Goal: Task Accomplishment & Management: Manage account settings

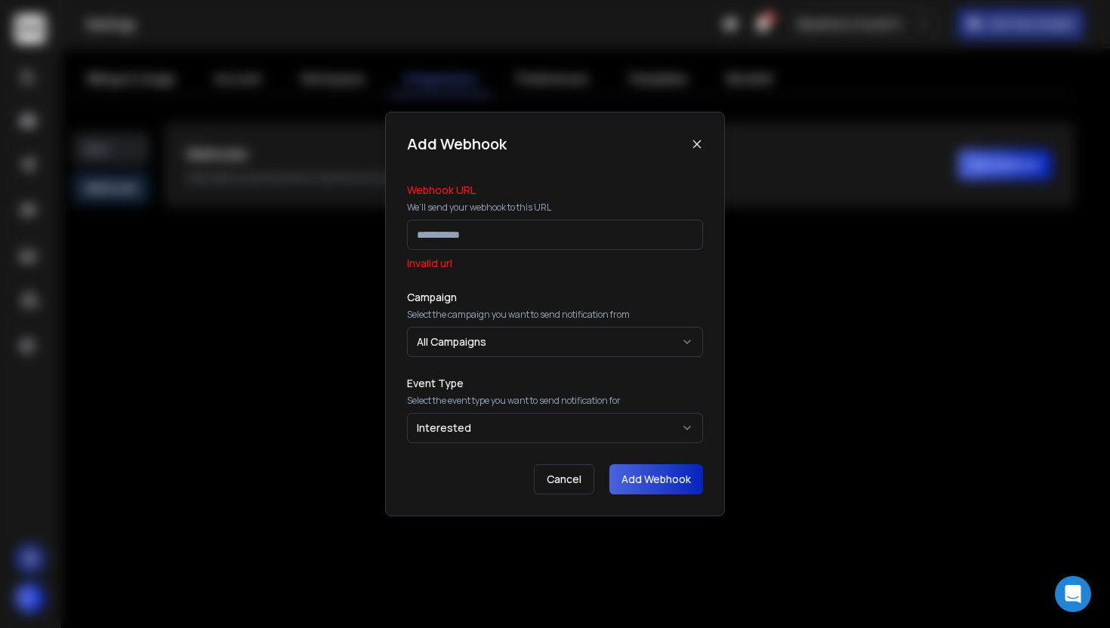
select select "**********"
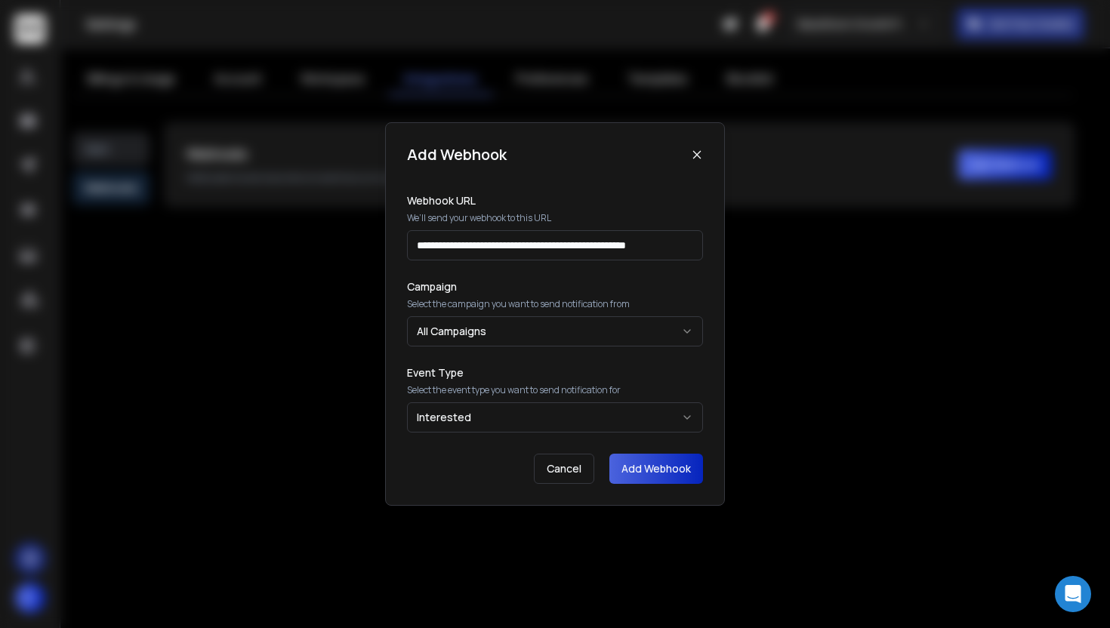
scroll to position [0, 17]
type input "**********"
click at [647, 461] on button "Add Webhook" at bounding box center [656, 469] width 94 height 30
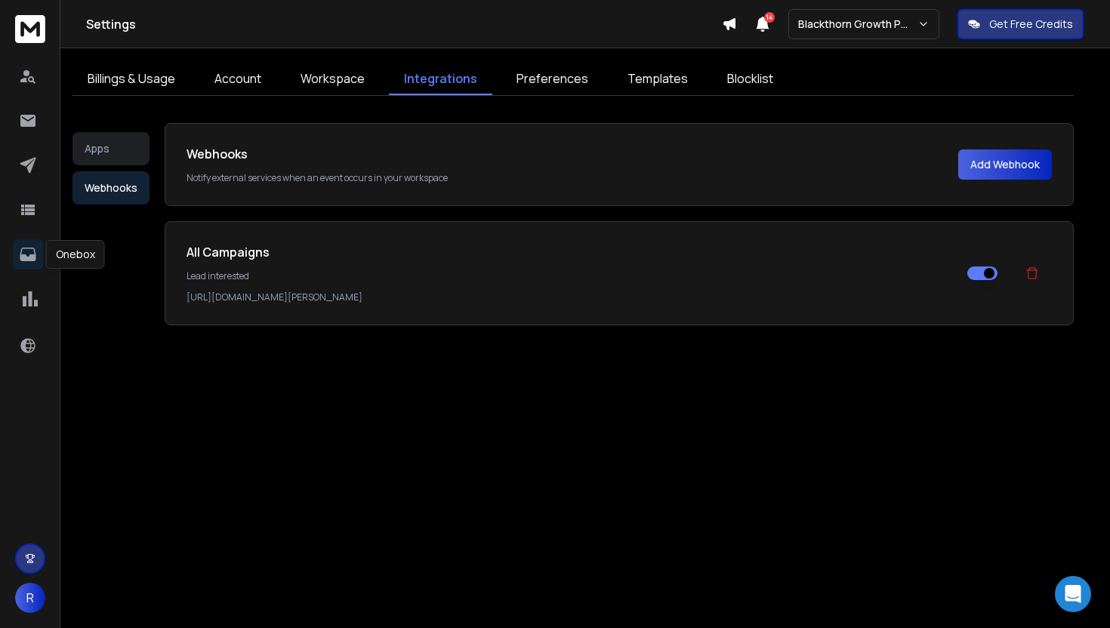
click at [29, 245] on link at bounding box center [28, 254] width 30 height 30
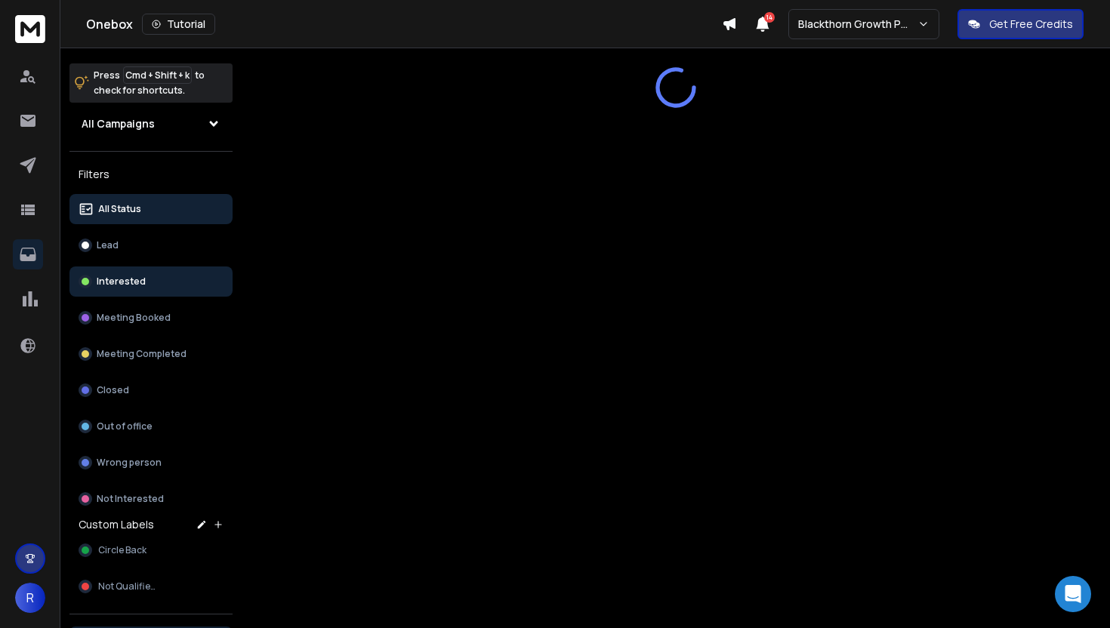
click at [170, 288] on button "Interested" at bounding box center [150, 282] width 163 height 30
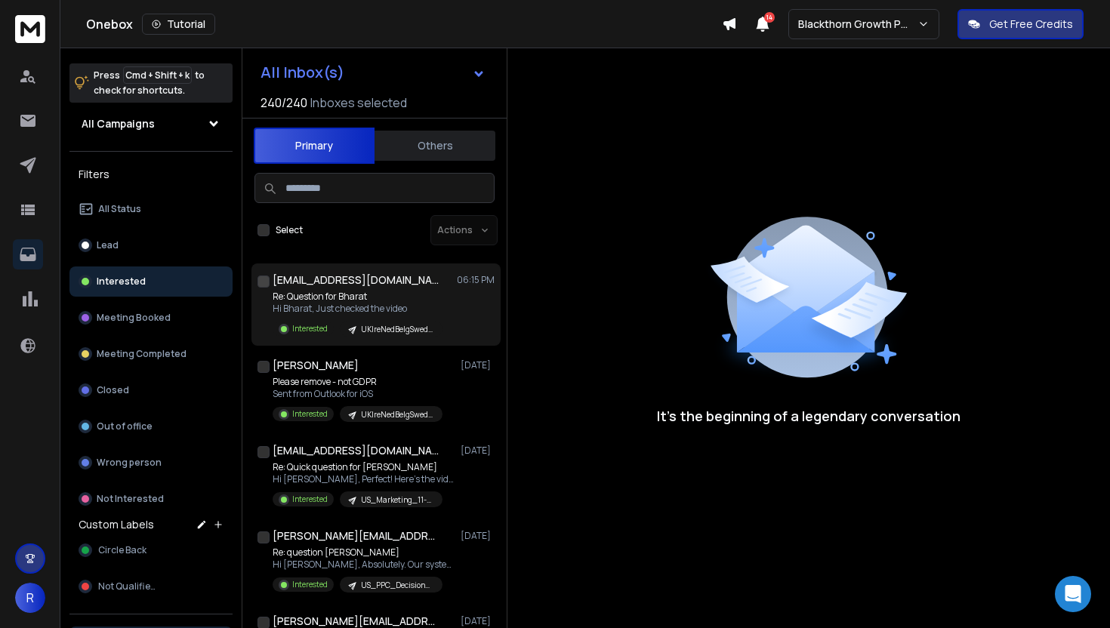
click at [350, 291] on p "Re: Question for Bharat" at bounding box center [358, 297] width 170 height 12
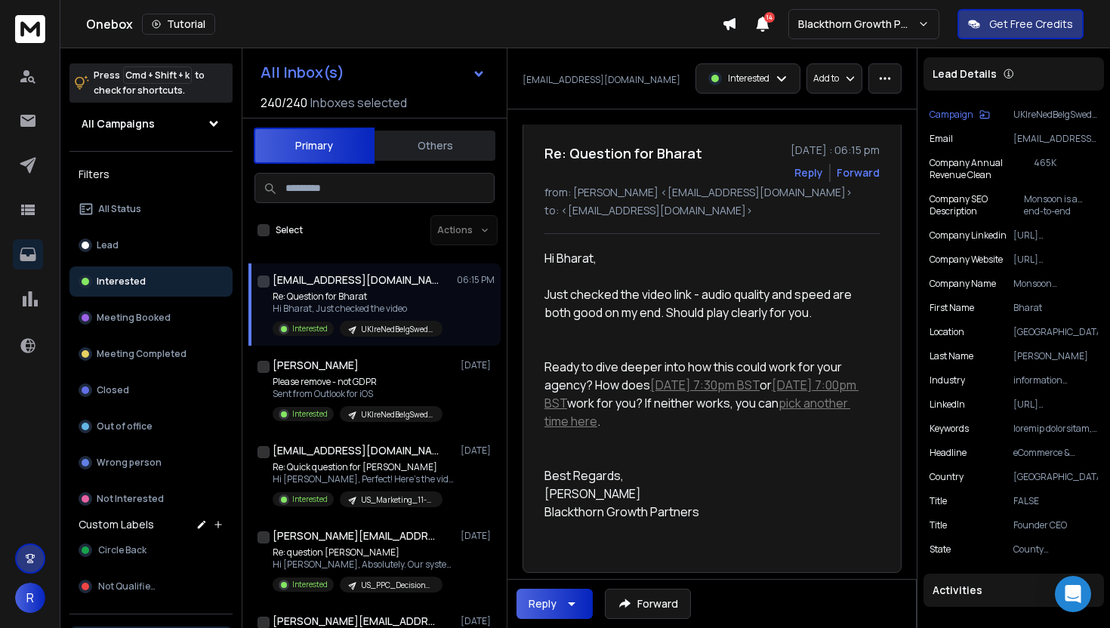
scroll to position [88, 0]
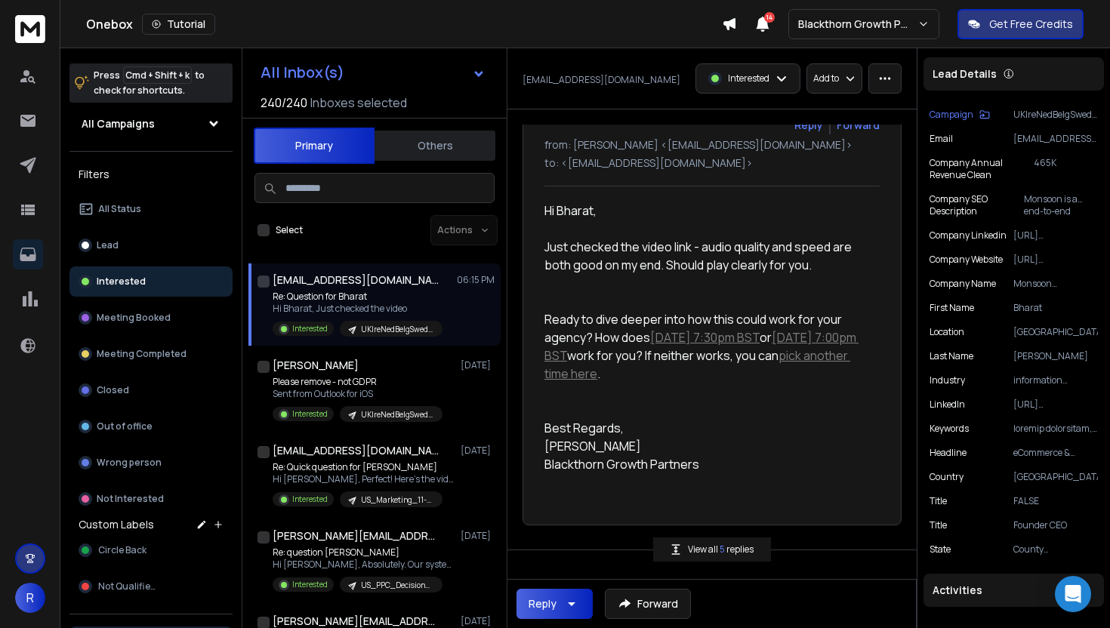
click at [754, 544] on p "View all 5 replies" at bounding box center [721, 550] width 66 height 12
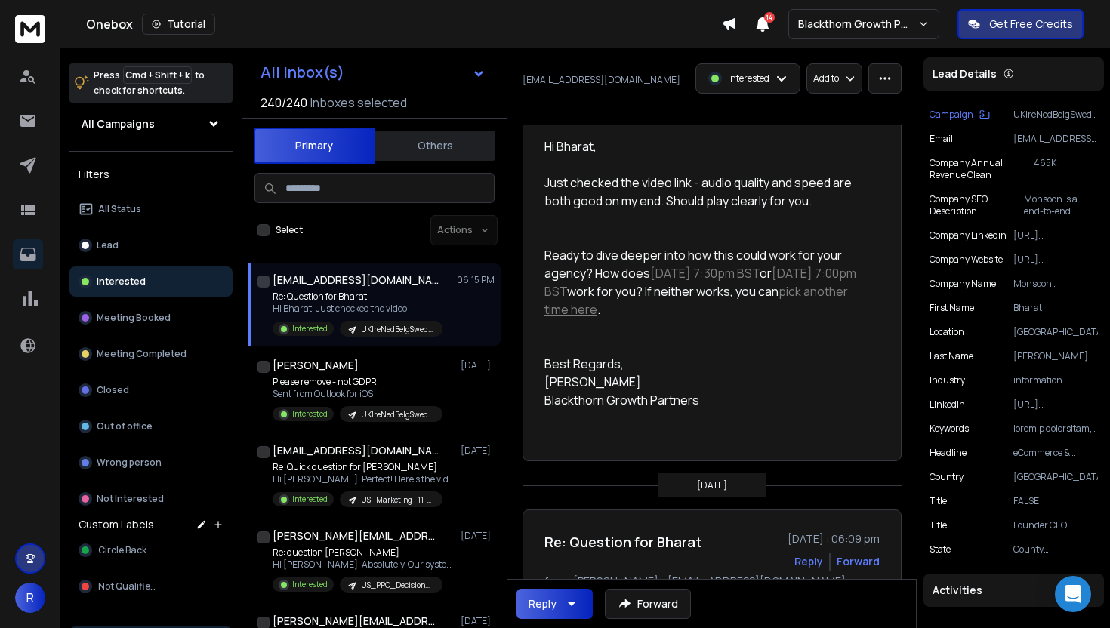
scroll to position [0, 0]
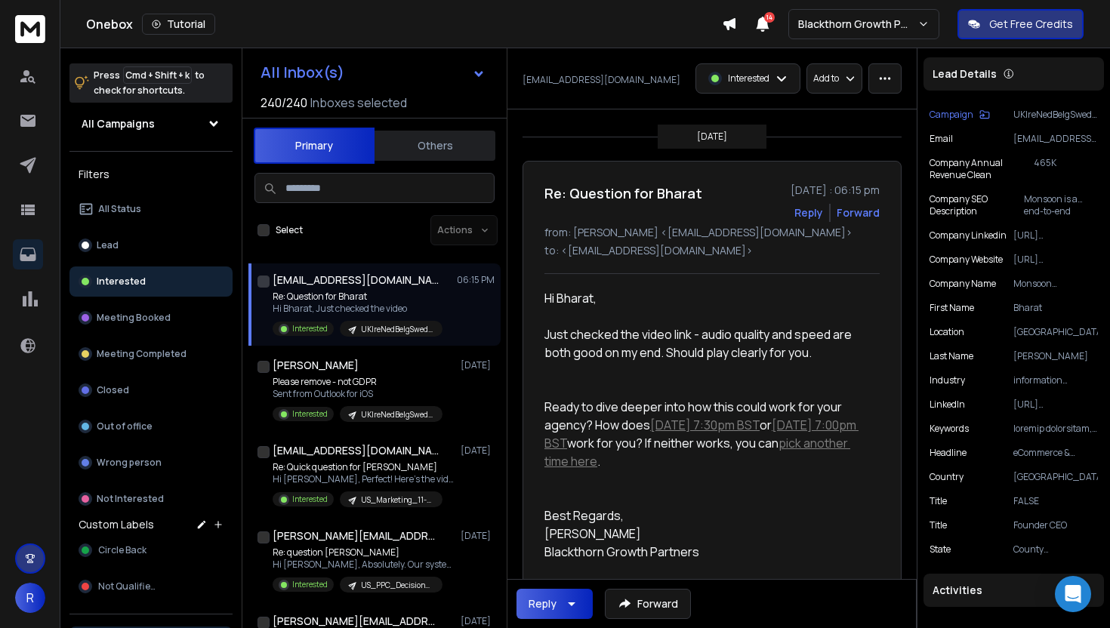
click at [800, 88] on div "Interested" at bounding box center [747, 78] width 103 height 29
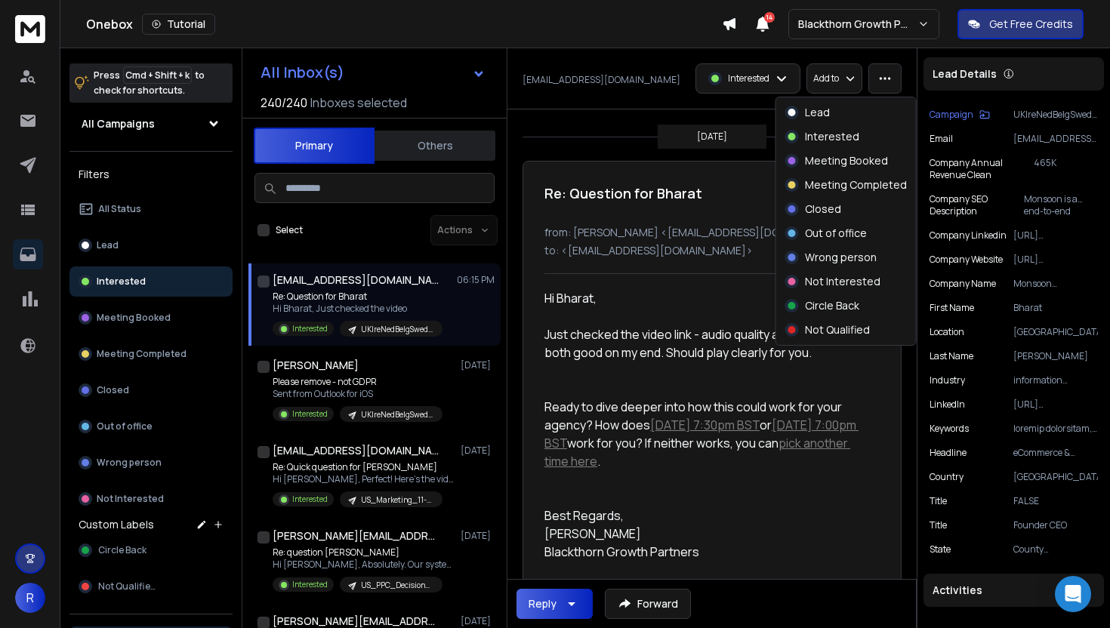
click at [629, 289] on div "Hi Bharat, Just checked the video link - audio quality and speed are both good …" at bounding box center [711, 440] width 335 height 302
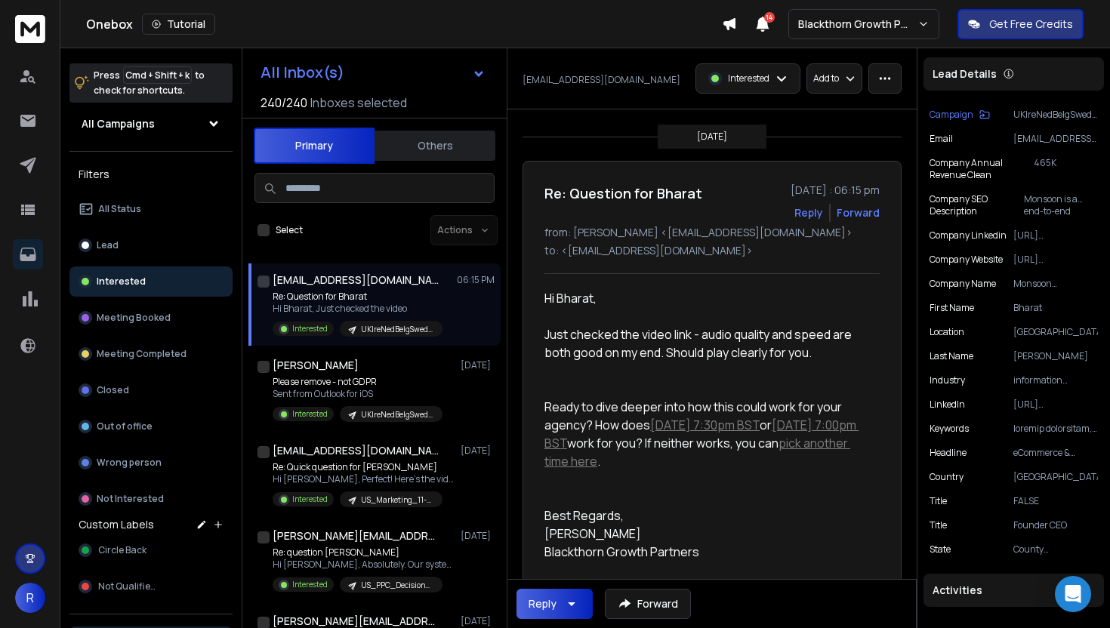
scroll to position [8, 0]
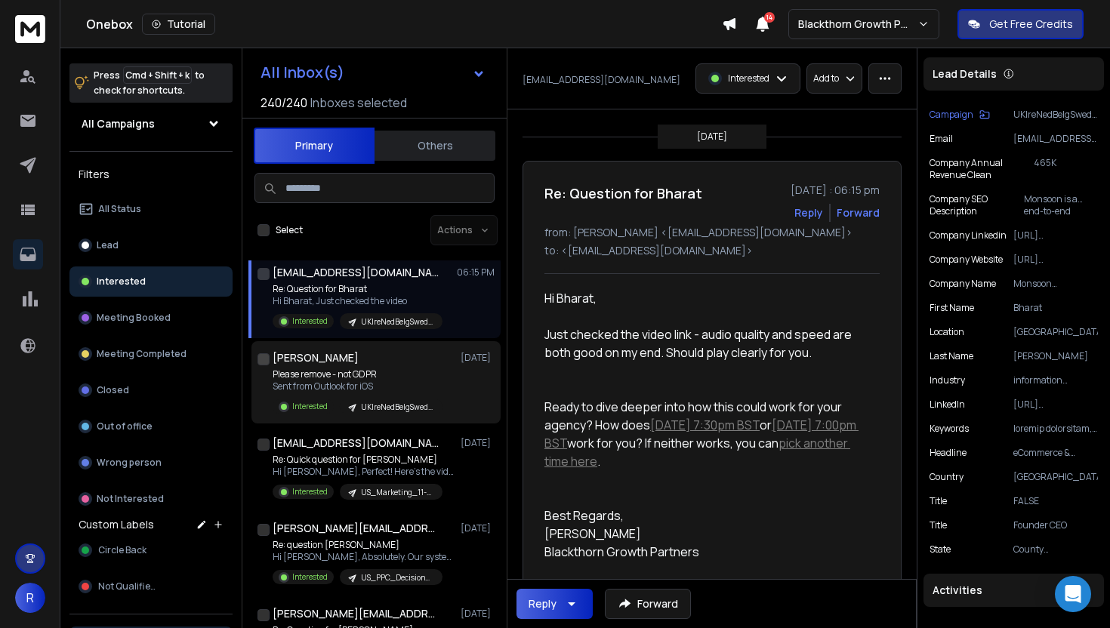
click at [436, 362] on div "[PERSON_NAME] [DATE]" at bounding box center [384, 357] width 222 height 15
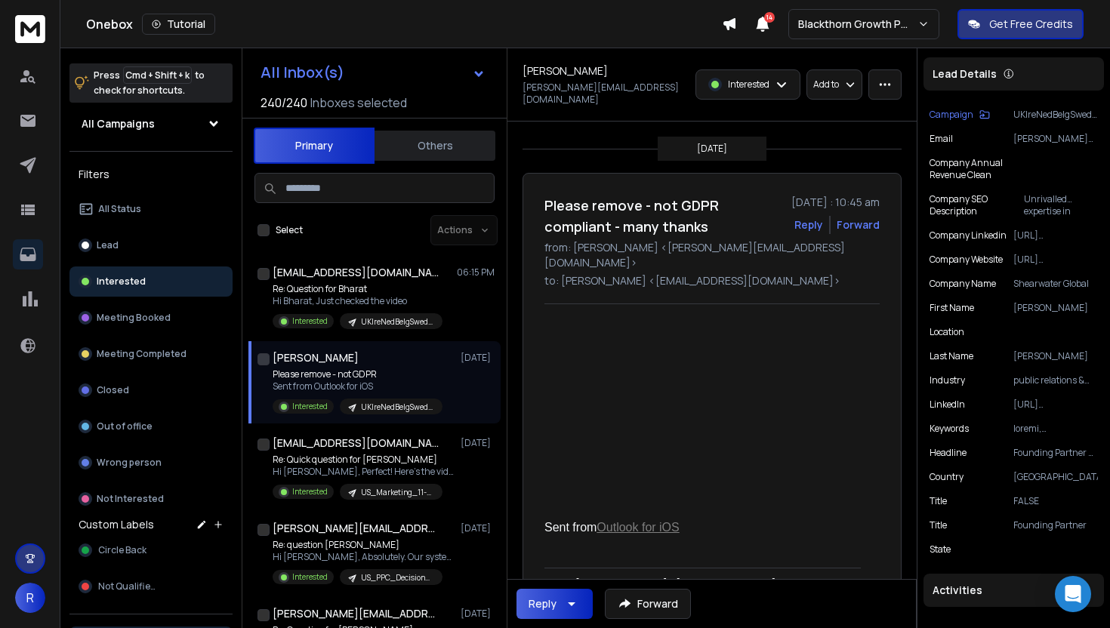
click at [739, 70] on div "Interested" at bounding box center [747, 84] width 103 height 29
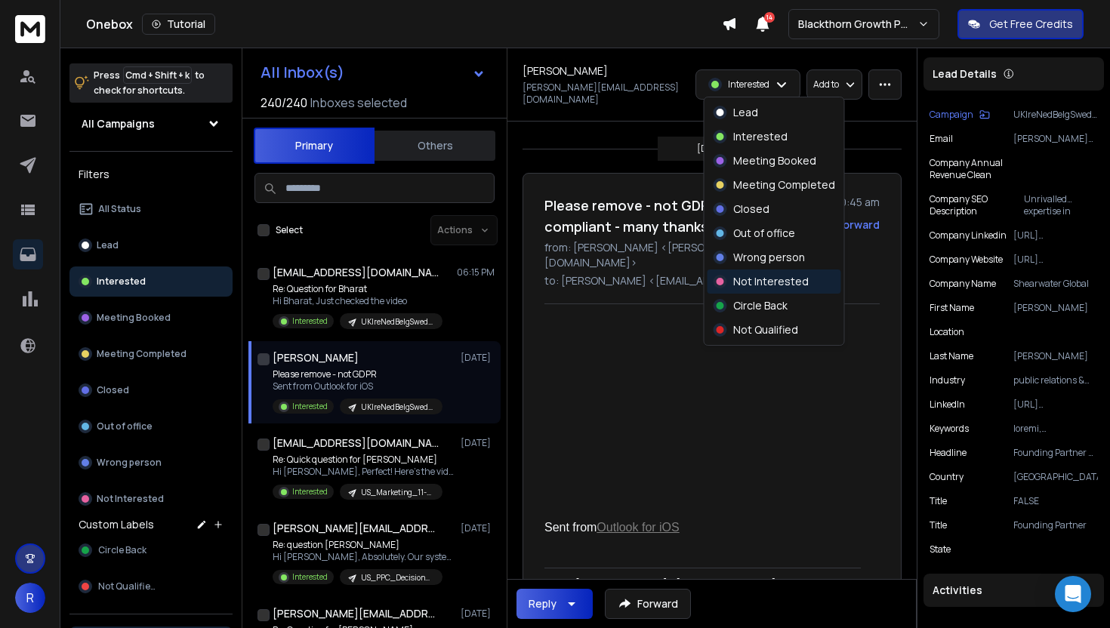
click at [751, 288] on p "Not Interested" at bounding box center [771, 281] width 76 height 15
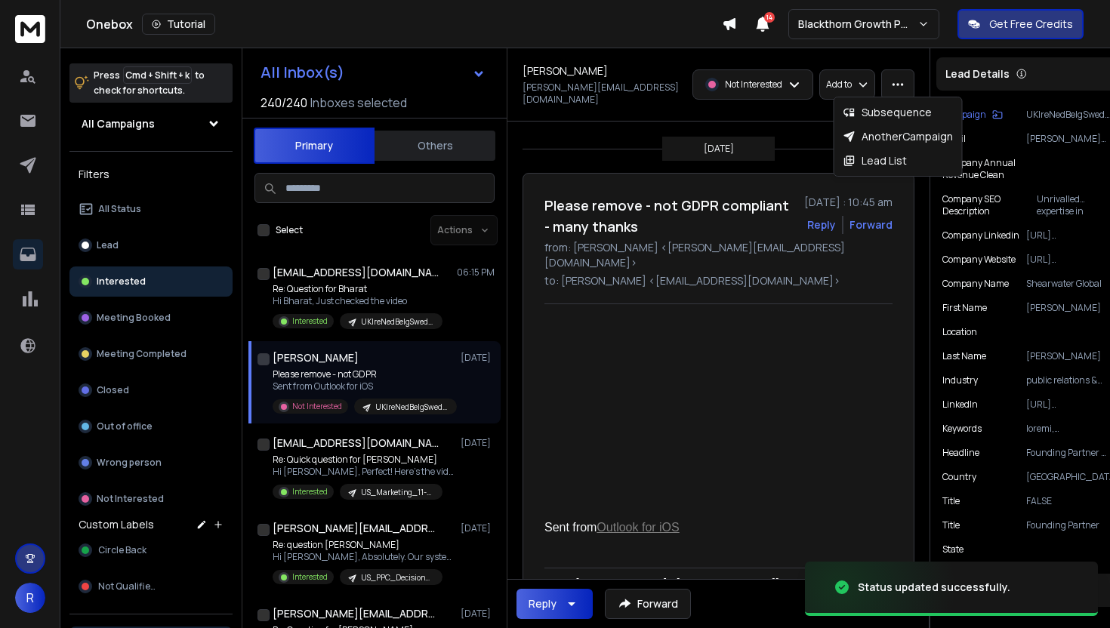
click at [868, 80] on icon at bounding box center [863, 84] width 11 height 11
click at [798, 137] on div "[DATE]" at bounding box center [718, 149] width 392 height 24
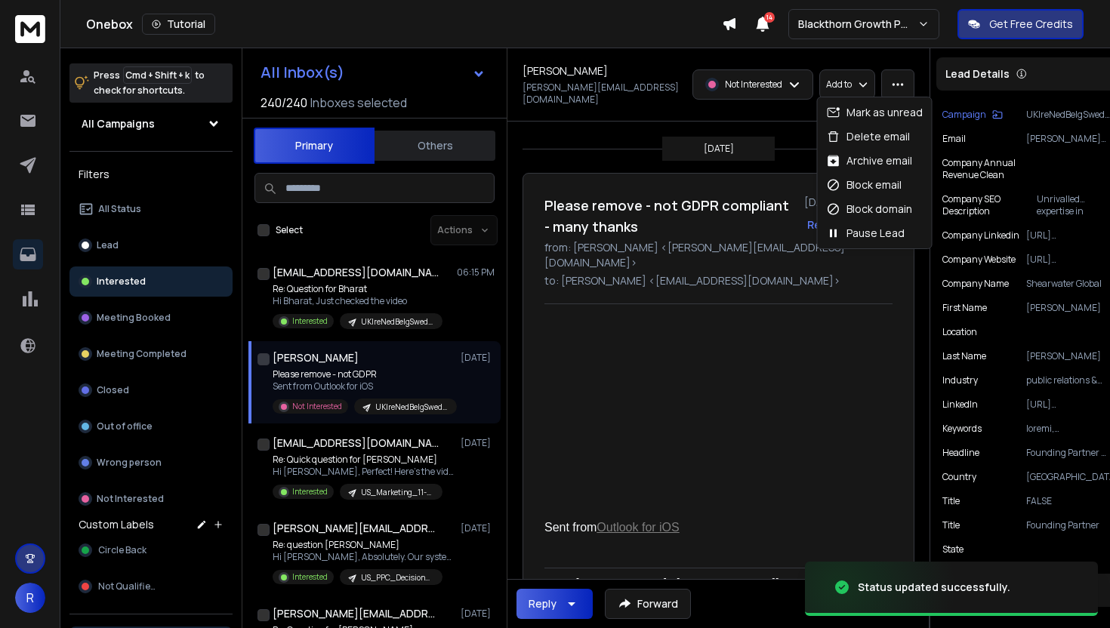
click at [902, 88] on button "button" at bounding box center [897, 84] width 33 height 30
click at [882, 182] on div "Block email" at bounding box center [864, 184] width 75 height 15
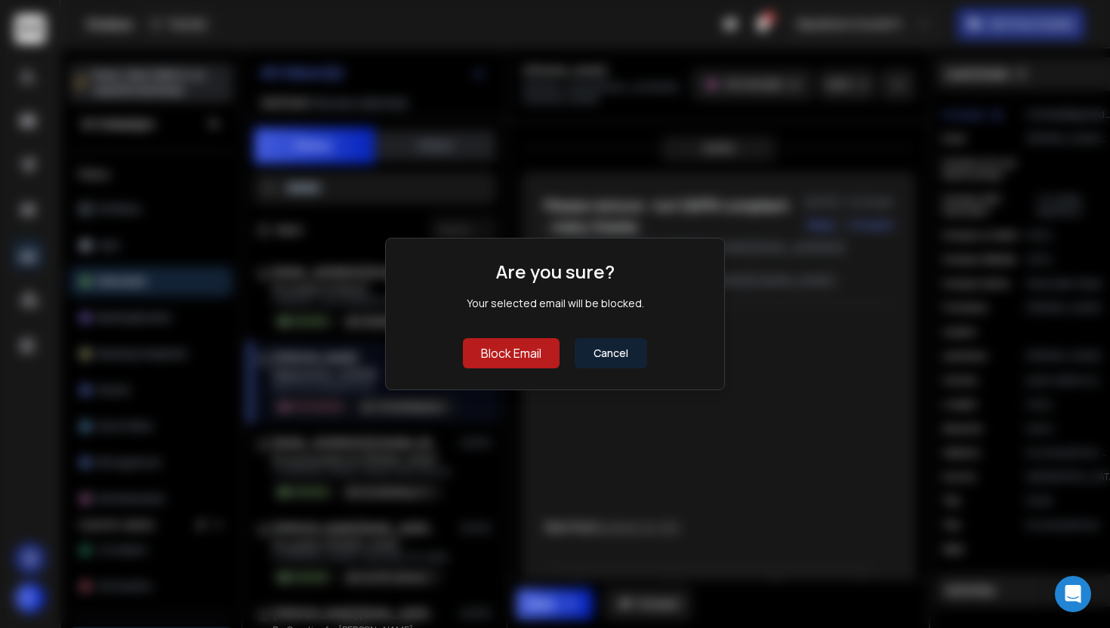
click at [491, 356] on button "Block Email" at bounding box center [511, 353] width 97 height 30
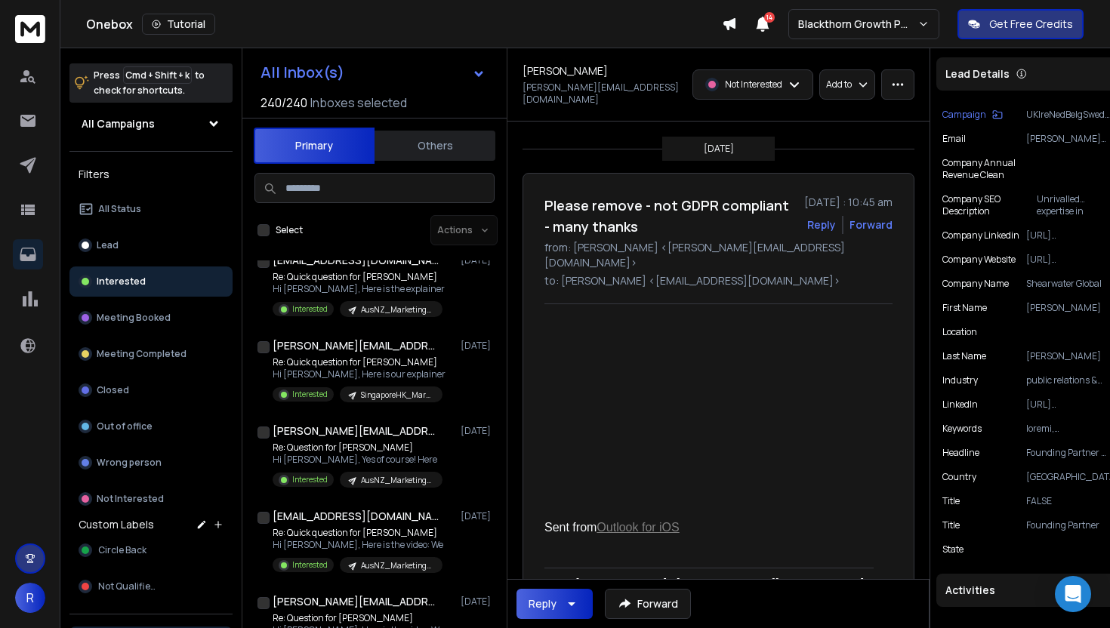
scroll to position [3904, 0]
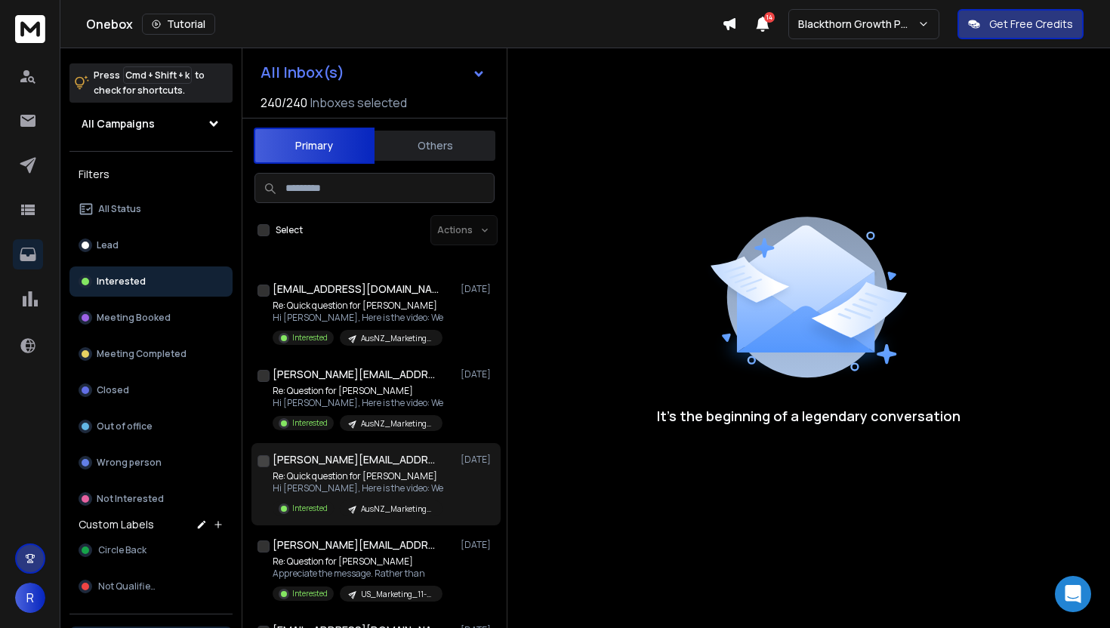
click at [381, 466] on h1 "[PERSON_NAME][EMAIL_ADDRESS][DOMAIN_NAME]" at bounding box center [356, 459] width 166 height 15
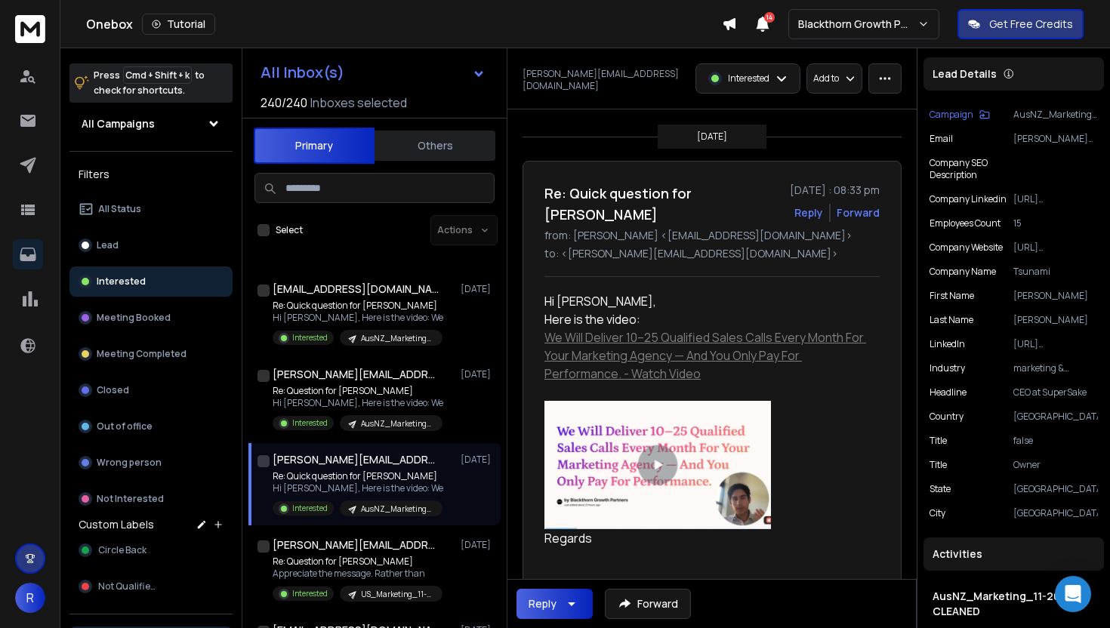
click at [777, 82] on icon at bounding box center [781, 78] width 12 height 12
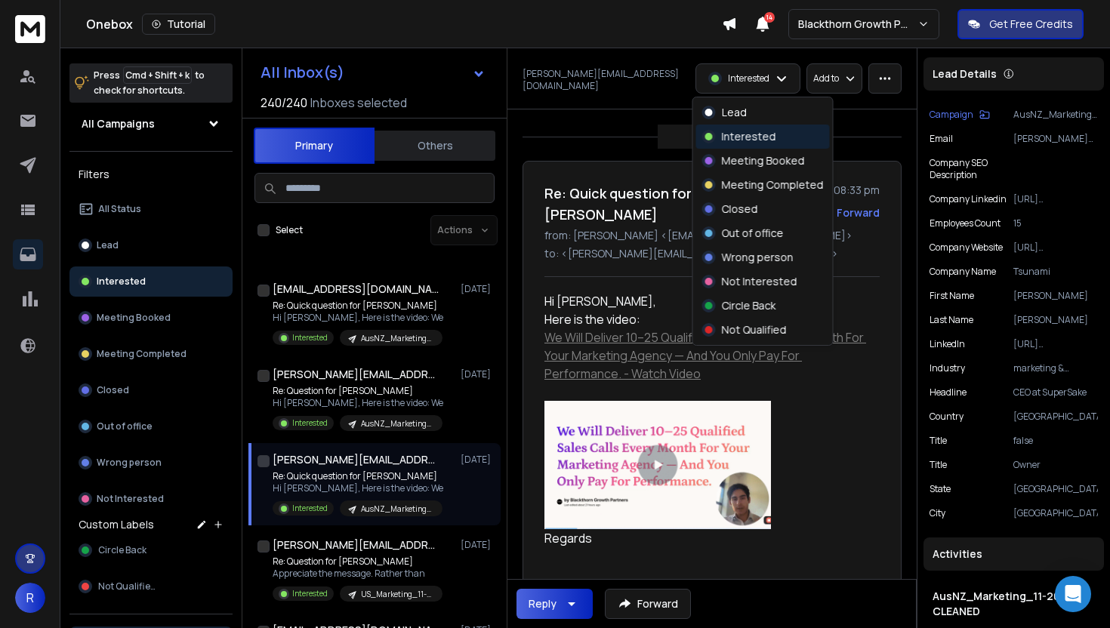
click at [775, 140] on div "Interested" at bounding box center [763, 137] width 134 height 24
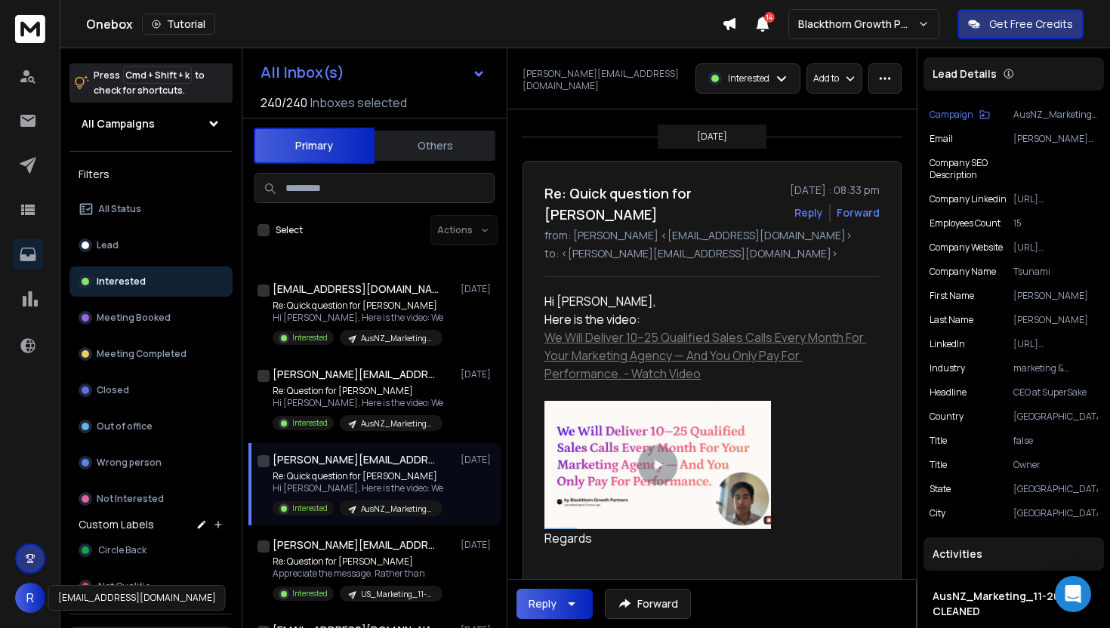
click at [21, 599] on span "R" at bounding box center [30, 598] width 30 height 30
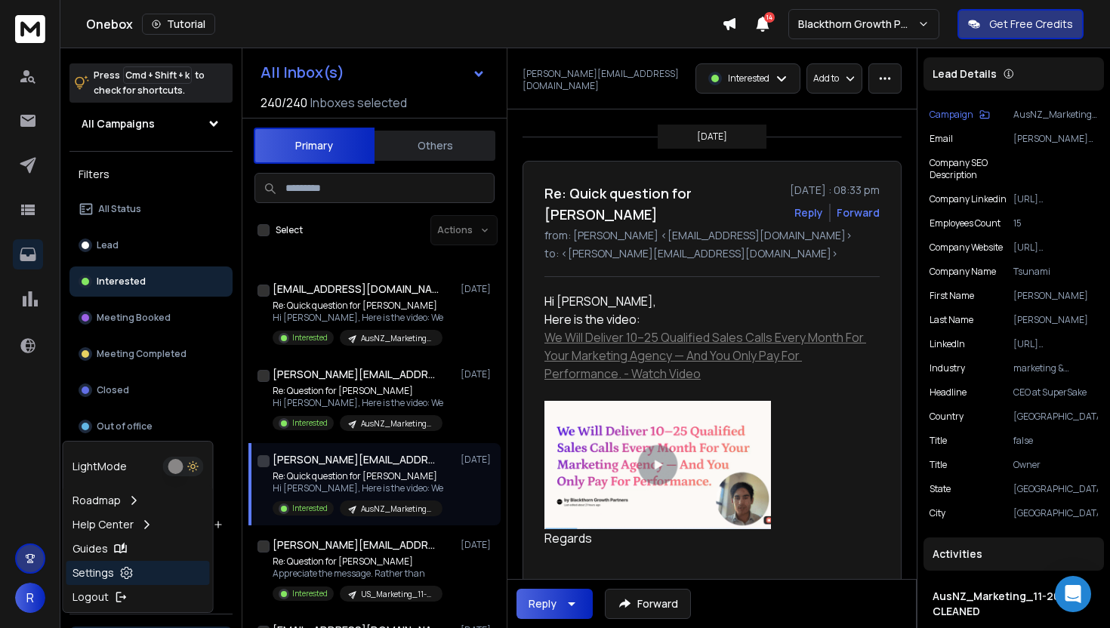
click at [133, 578] on div "Settings" at bounding box center [137, 573] width 143 height 24
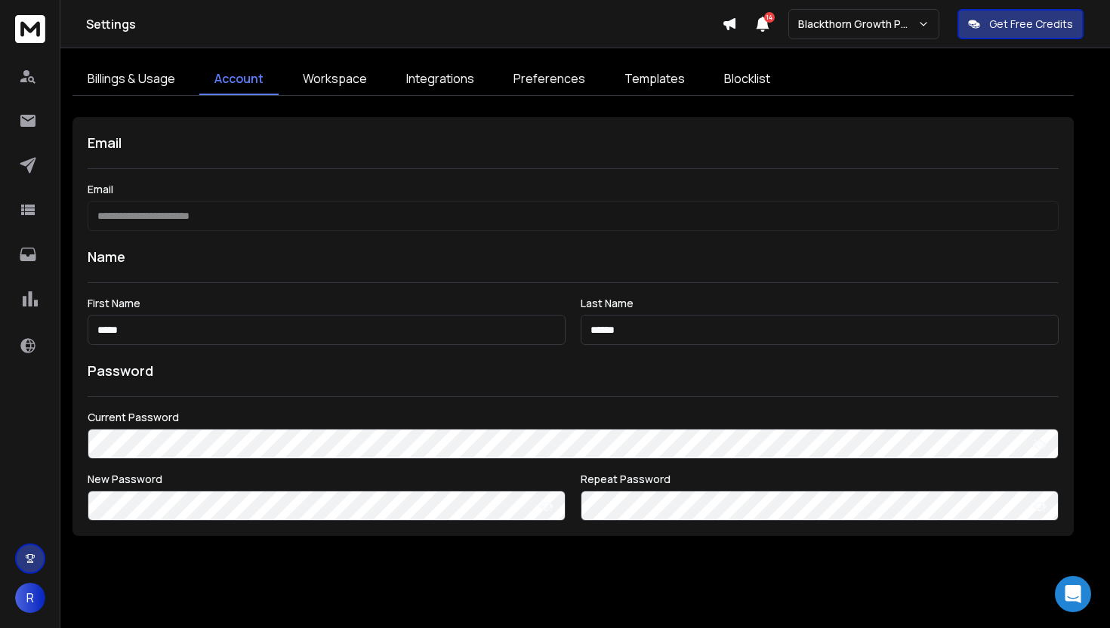
click at [408, 69] on link "Integrations" at bounding box center [440, 79] width 98 height 32
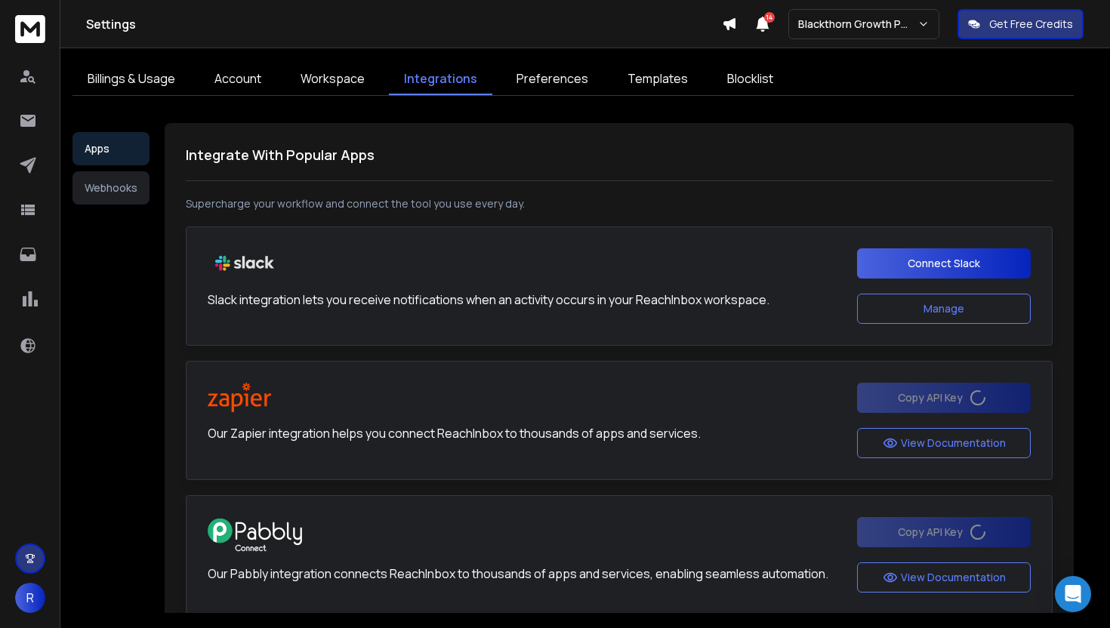
scroll to position [298, 0]
